Goal: Information Seeking & Learning: Find contact information

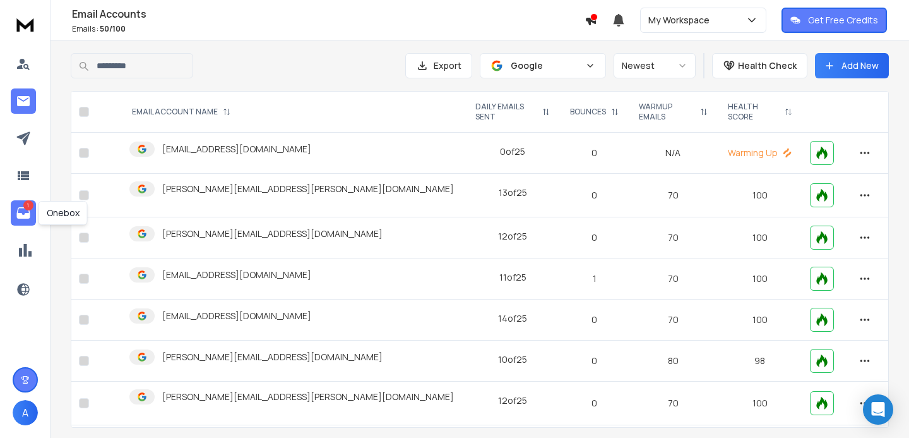
click at [28, 219] on icon at bounding box center [23, 212] width 15 height 15
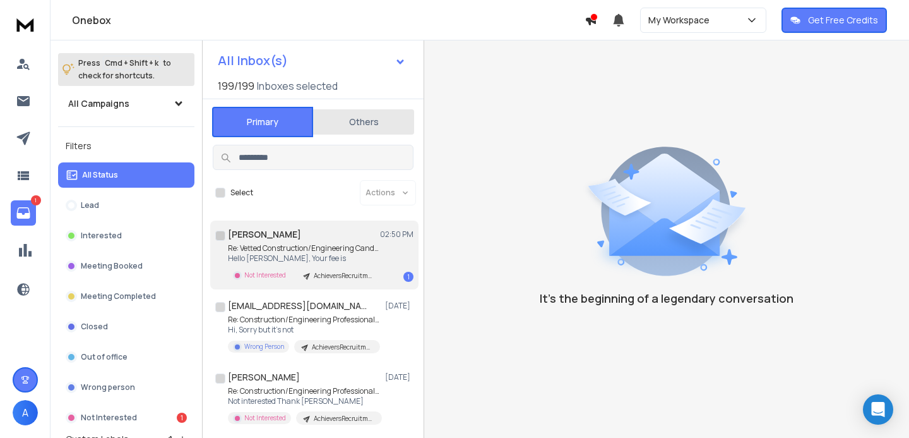
click at [299, 246] on p "Re: Vetted Construction/Engineering Candidates Available" at bounding box center [304, 248] width 152 height 10
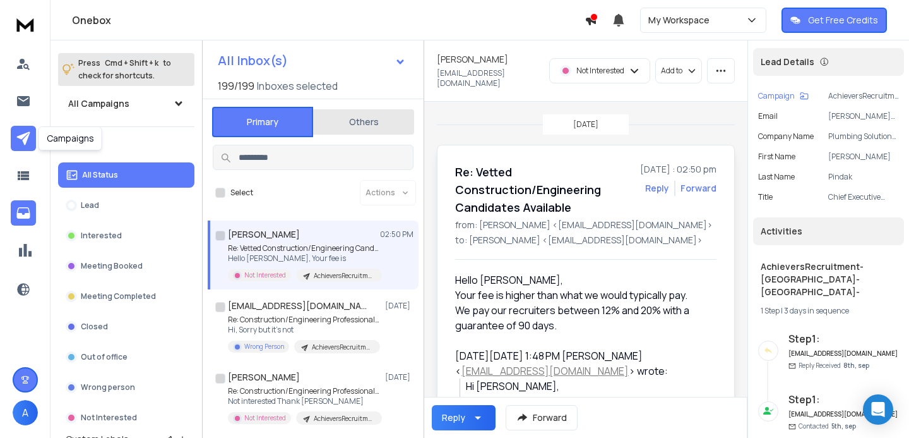
click at [22, 134] on icon at bounding box center [22, 137] width 13 height 13
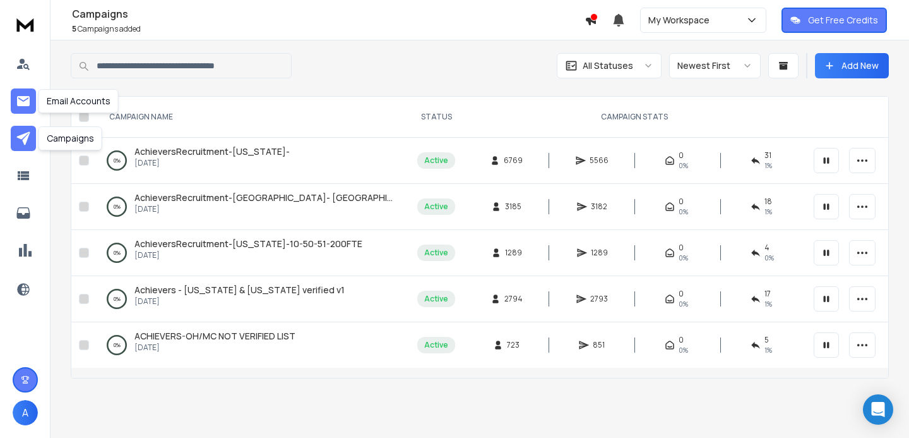
click at [28, 109] on link at bounding box center [23, 100] width 25 height 25
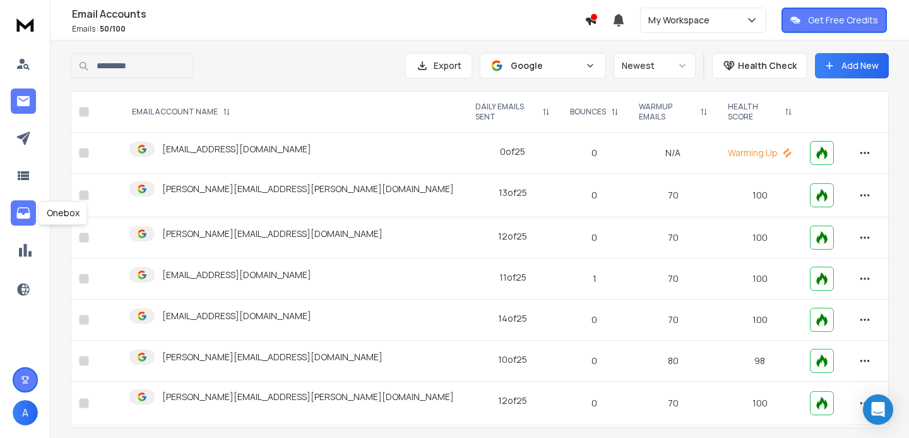
click at [20, 215] on icon at bounding box center [22, 212] width 13 height 11
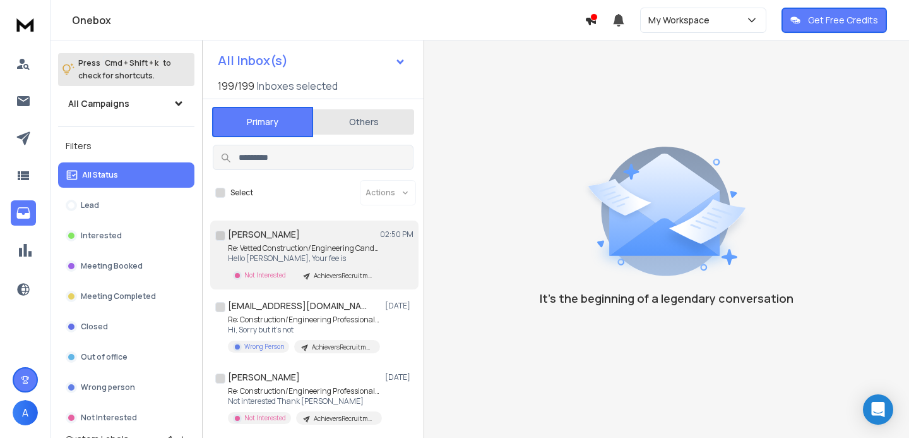
click at [309, 246] on p "Re: Vetted Construction/Engineering Candidates Available" at bounding box center [304, 248] width 152 height 10
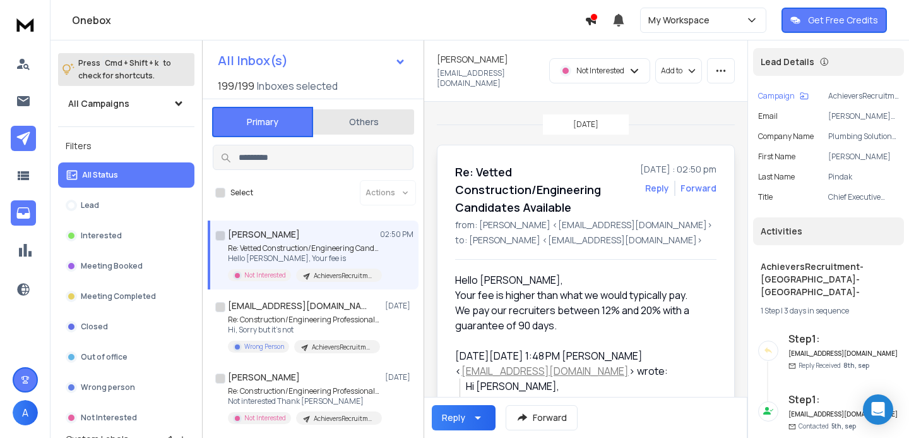
click at [18, 136] on icon at bounding box center [22, 137] width 13 height 13
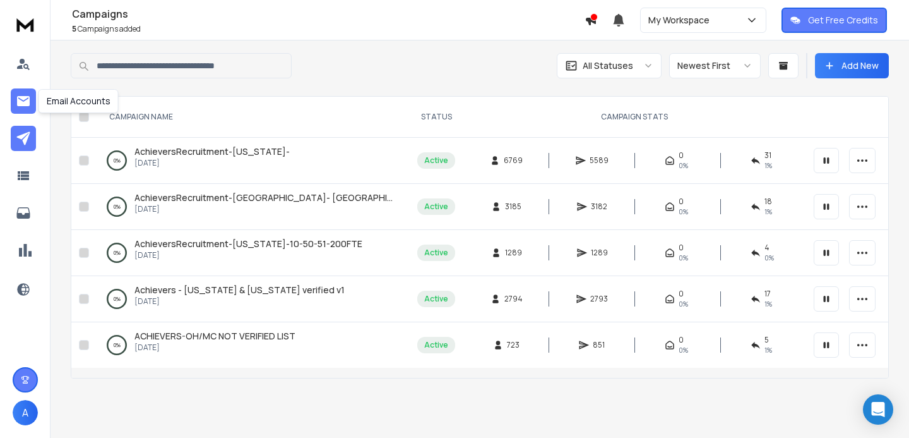
click at [21, 97] on icon at bounding box center [23, 101] width 13 height 10
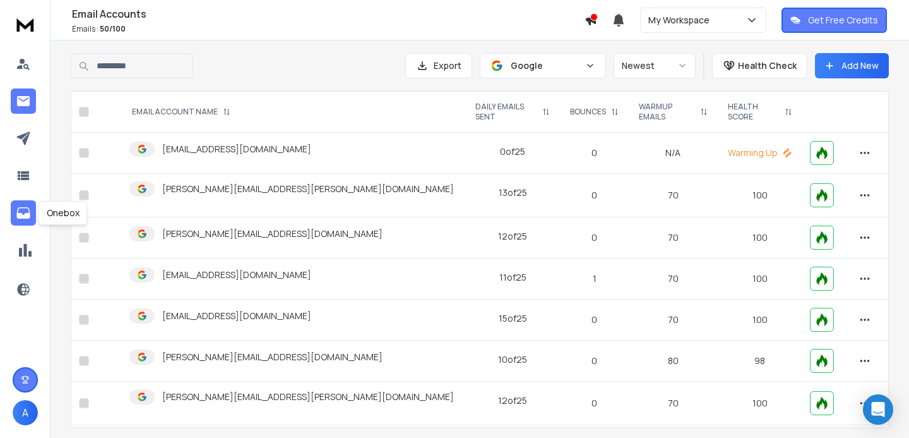
click at [30, 220] on link at bounding box center [23, 212] width 25 height 25
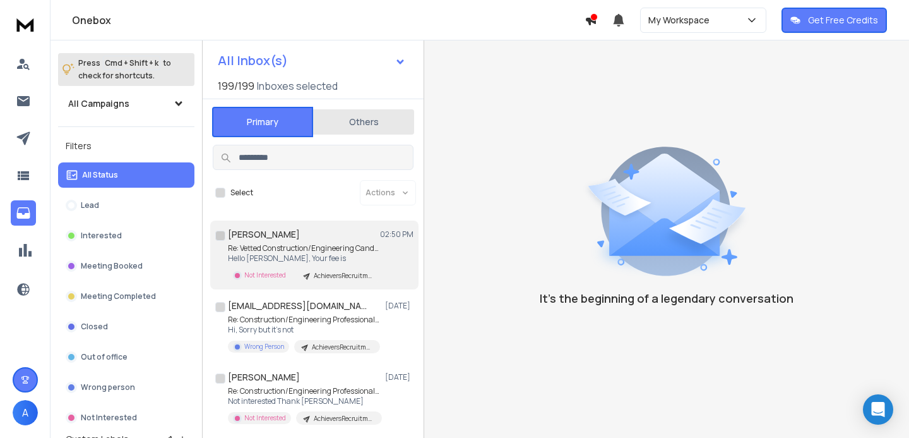
click at [313, 232] on div "Mark Jumper 02:50 PM" at bounding box center [321, 234] width 186 height 13
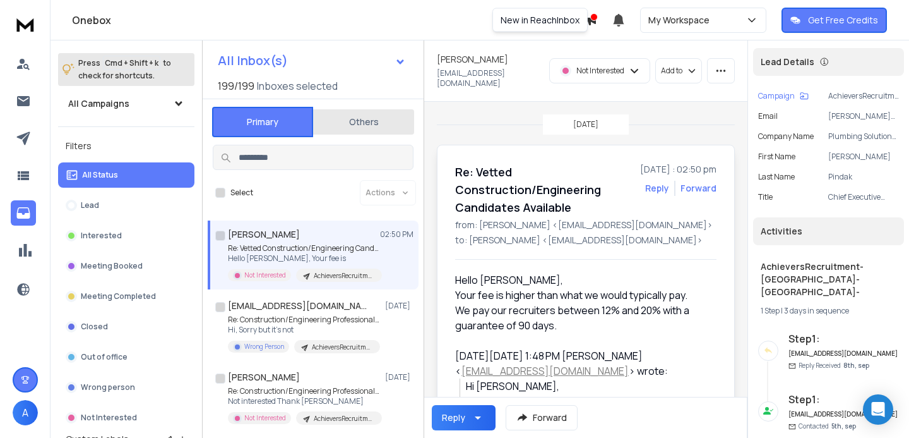
click at [598, 18] on div at bounding box center [595, 17] width 8 height 8
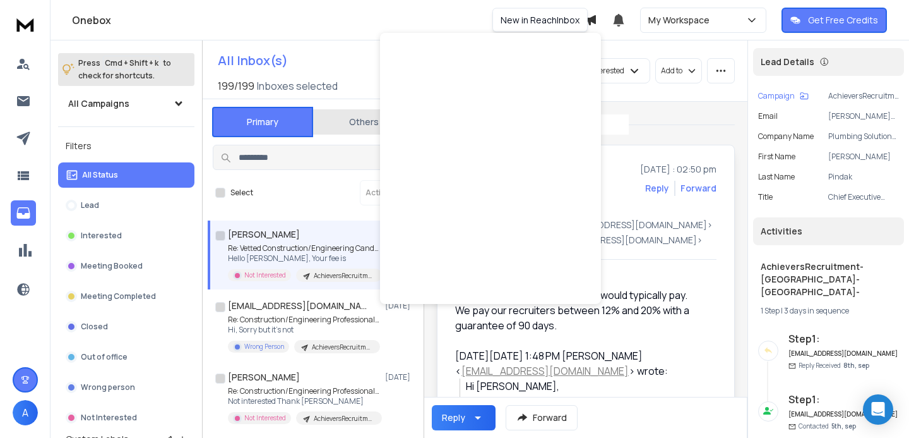
click at [597, 17] on icon at bounding box center [591, 20] width 13 height 13
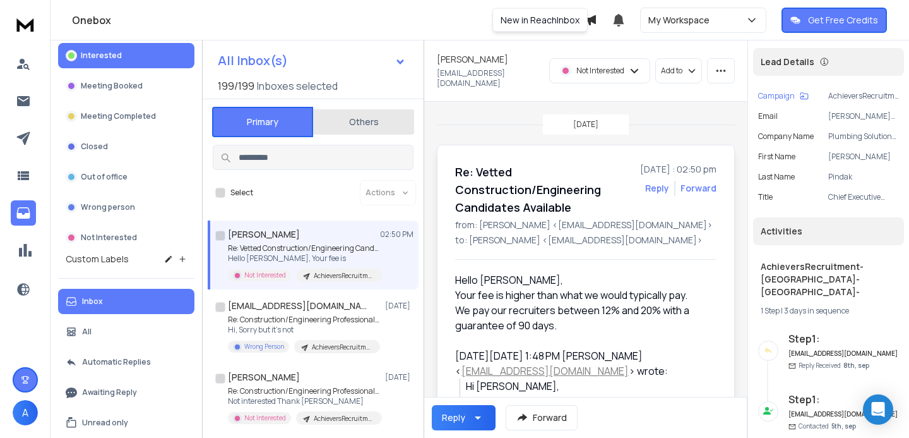
scroll to position [179, 0]
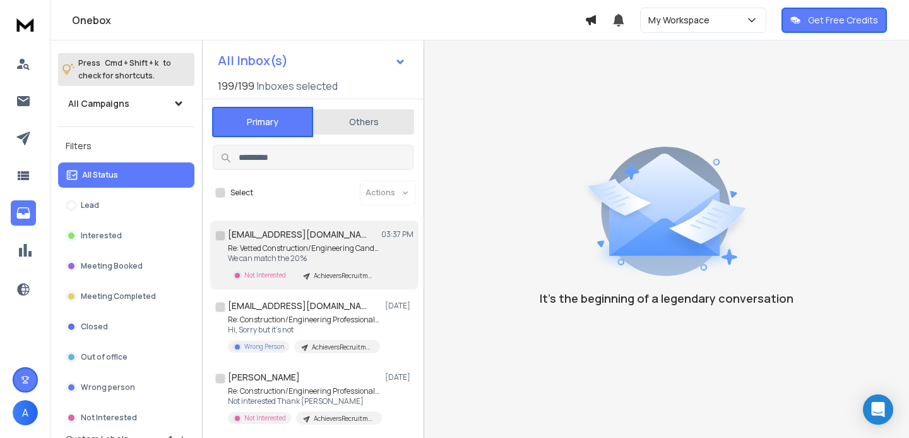
click at [309, 234] on h1 "[EMAIL_ADDRESS][DOMAIN_NAME]" at bounding box center [297, 234] width 139 height 13
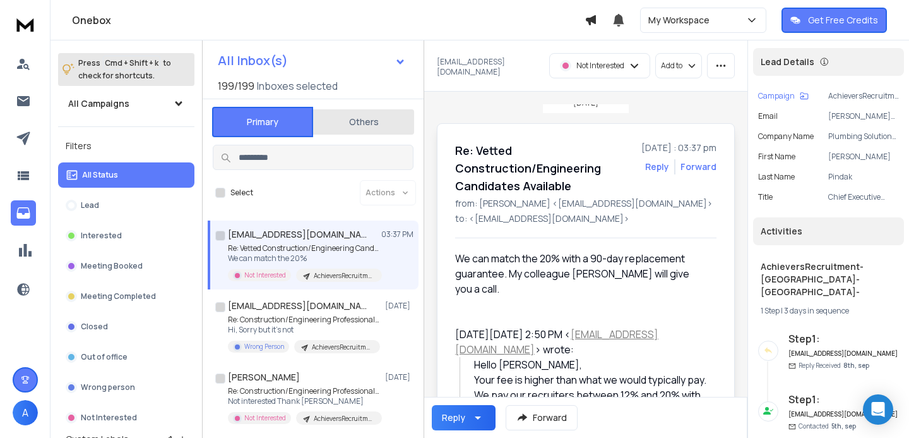
scroll to position [11, 0]
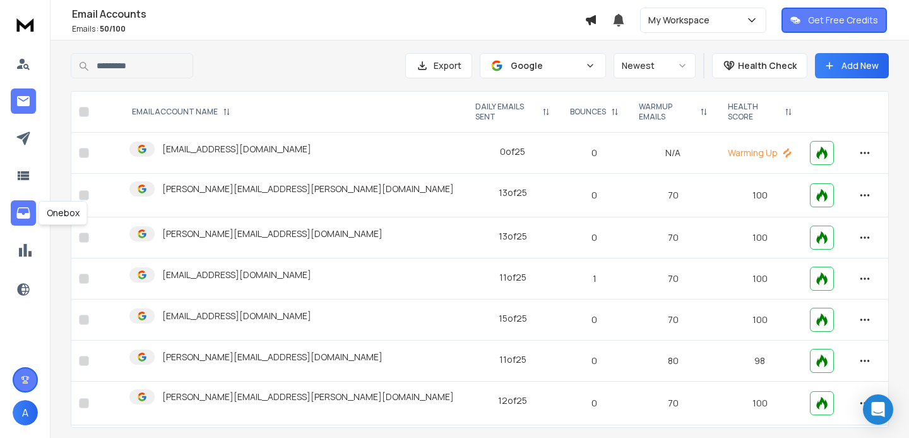
click at [14, 212] on link at bounding box center [23, 212] width 25 height 25
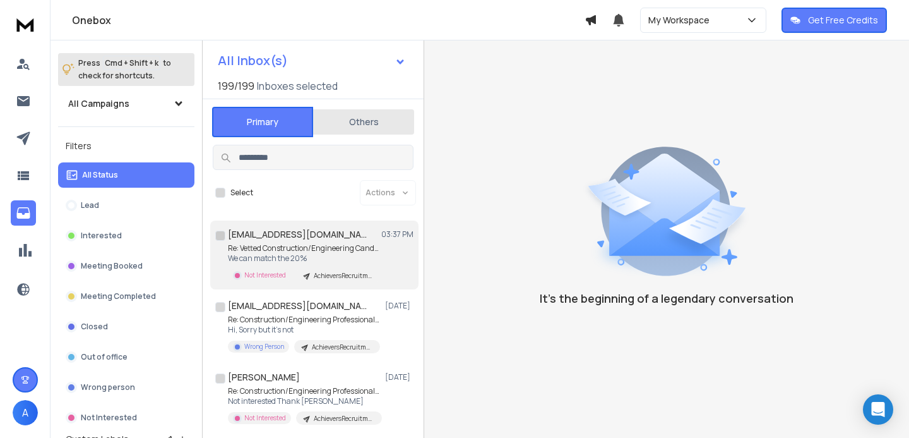
click at [330, 239] on h1 "[EMAIL_ADDRESS][DOMAIN_NAME]" at bounding box center [297, 234] width 139 height 13
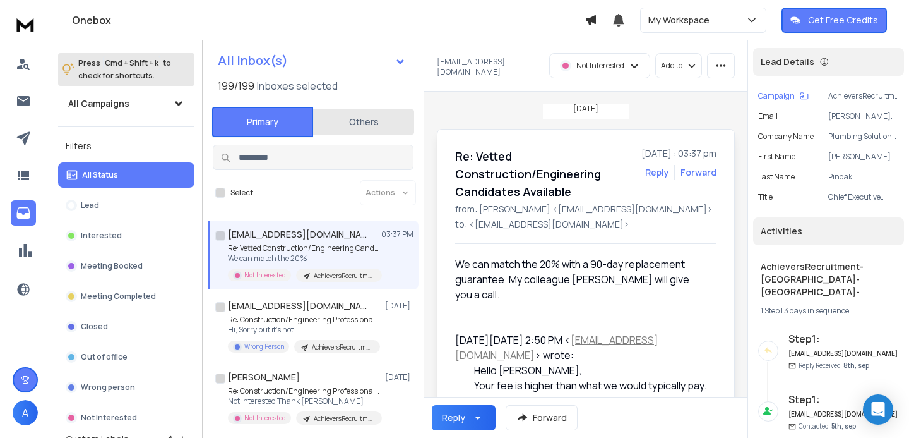
scroll to position [7, 0]
drag, startPoint x: 530, startPoint y: 224, endPoint x: 629, endPoint y: 225, distance: 99.2
click at [632, 225] on p "to: <hrassistant@plumbingsolutionsllc.com>" at bounding box center [585, 223] width 261 height 13
copy p "plumbingsolutionsllc.com"
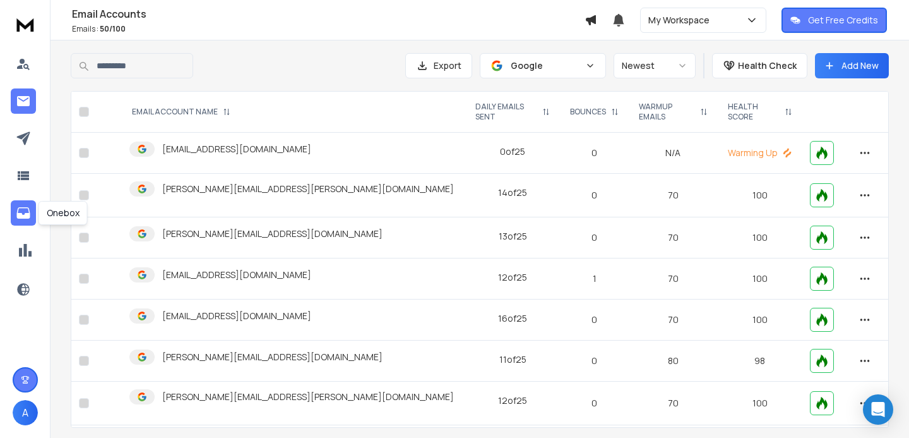
click at [44, 208] on div "Onebox" at bounding box center [63, 213] width 49 height 24
click at [28, 214] on icon at bounding box center [22, 212] width 13 height 11
